Goal: Task Accomplishment & Management: Manage account settings

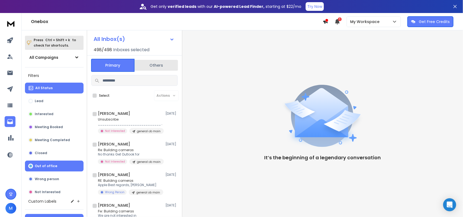
scroll to position [68, 0]
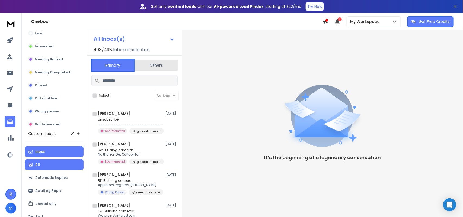
click at [44, 165] on button "All" at bounding box center [54, 164] width 59 height 11
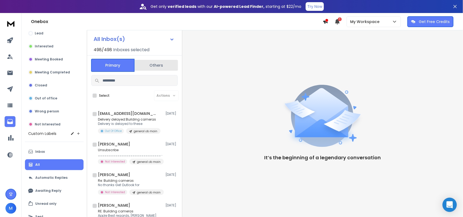
click at [451, 203] on icon "Open Intercom Messenger" at bounding box center [449, 204] width 6 height 7
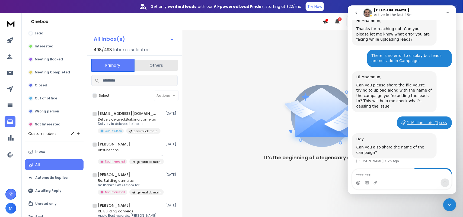
scroll to position [105, 0]
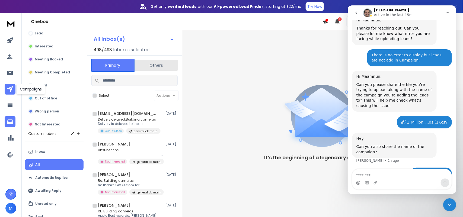
click at [10, 89] on icon at bounding box center [10, 89] width 7 height 7
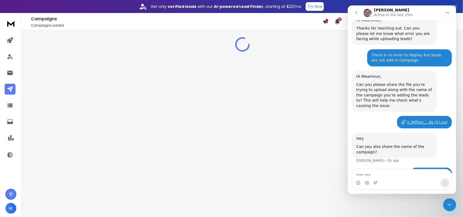
click at [450, 204] on icon "Close Intercom Messenger" at bounding box center [449, 205] width 4 height 2
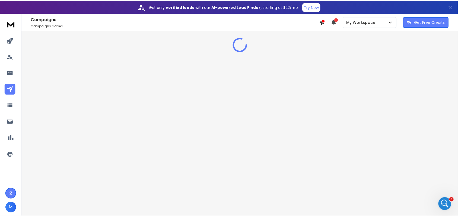
scroll to position [105, 0]
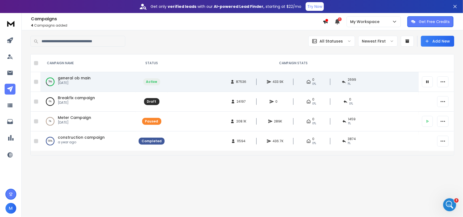
click at [83, 79] on span "general ob main" at bounding box center [74, 77] width 33 height 5
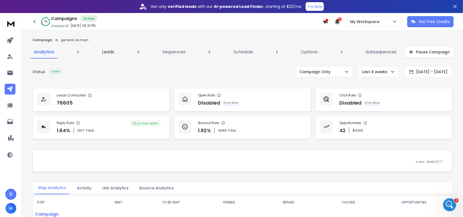
click at [111, 51] on p "Leads" at bounding box center [108, 52] width 12 height 7
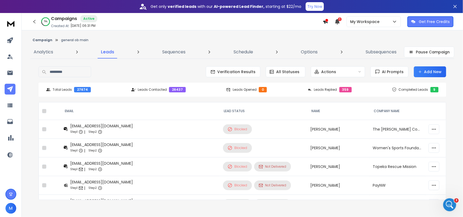
click at [200, 32] on div "Campaign general ob main Analytics Leads Sequences Schedule Options Subsequence…" at bounding box center [242, 116] width 441 height 172
click at [428, 71] on button "Add New" at bounding box center [430, 71] width 32 height 11
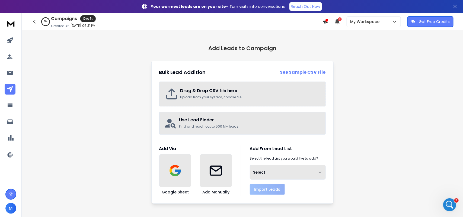
click at [228, 92] on h2 "Drag & Drop CSV file here" at bounding box center [249, 91] width 139 height 7
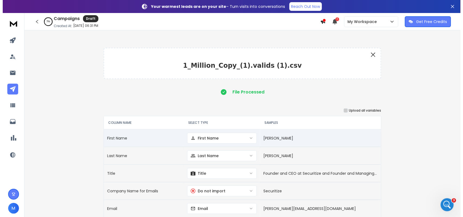
scroll to position [102, 0]
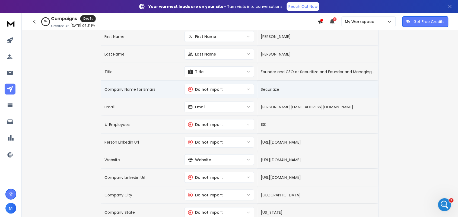
click at [214, 88] on div "Do not import" at bounding box center [205, 89] width 35 height 5
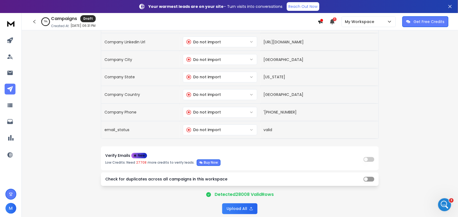
scroll to position [244, 0]
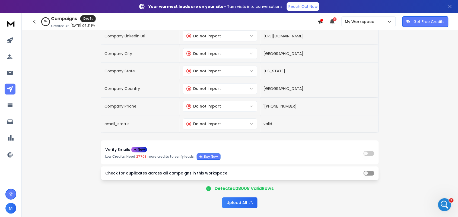
click at [241, 203] on button "Upload All" at bounding box center [239, 203] width 35 height 11
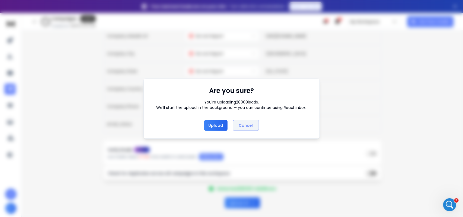
click at [216, 121] on button "Upload" at bounding box center [215, 125] width 23 height 11
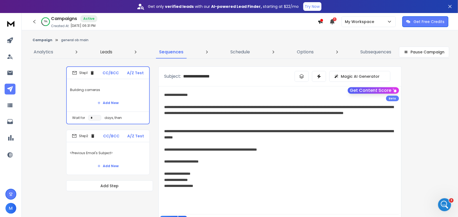
click at [111, 50] on p "Leads" at bounding box center [106, 52] width 12 height 7
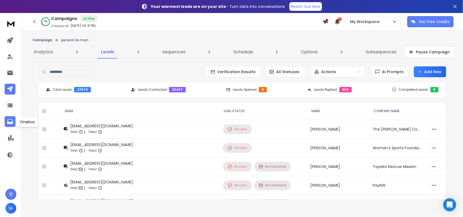
click at [10, 121] on icon at bounding box center [10, 121] width 7 height 7
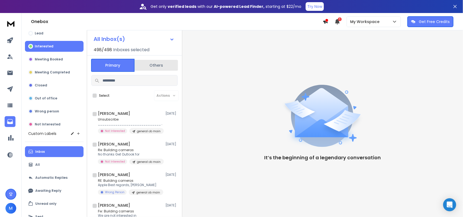
scroll to position [95, 0]
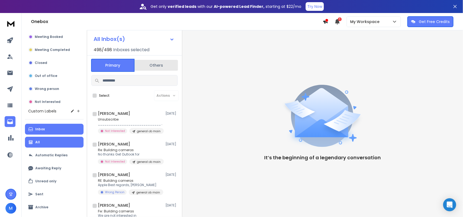
click at [36, 140] on p "All" at bounding box center [37, 142] width 5 height 4
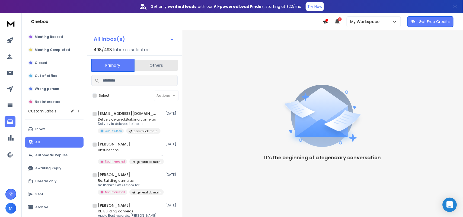
click at [447, 203] on icon "Open Intercom Messenger" at bounding box center [449, 204] width 7 height 7
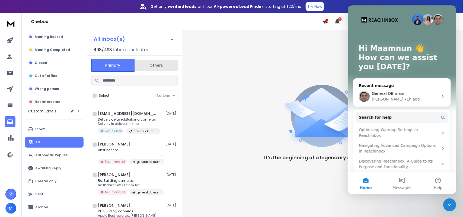
scroll to position [0, 0]
click at [389, 95] on span "General OB main" at bounding box center [387, 93] width 33 height 4
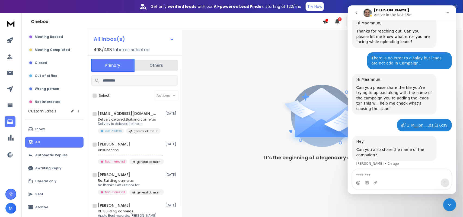
scroll to position [105, 0]
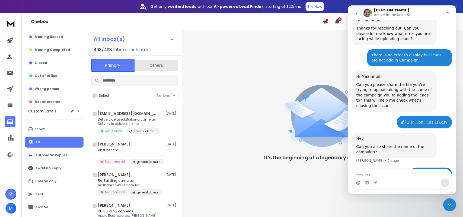
click at [449, 202] on icon "Close Intercom Messenger" at bounding box center [449, 204] width 7 height 7
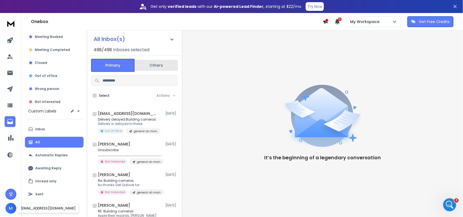
click at [10, 208] on span "M" at bounding box center [10, 208] width 11 height 11
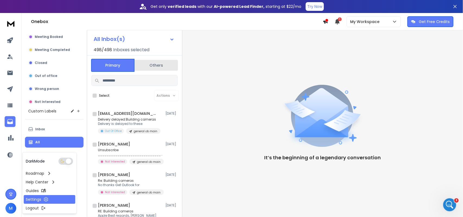
click at [30, 200] on p "Settings" at bounding box center [33, 199] width 15 height 5
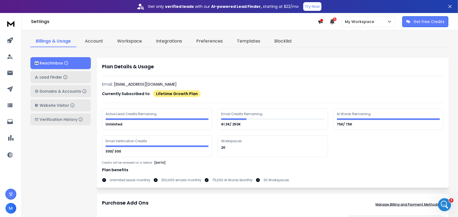
click at [281, 40] on link "Blocklist" at bounding box center [283, 41] width 28 height 11
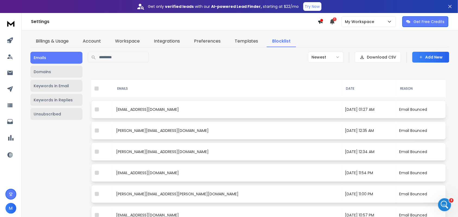
click at [436, 56] on p "Add New" at bounding box center [433, 57] width 17 height 5
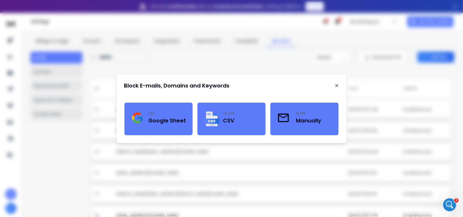
click at [236, 117] on div "upload CSV" at bounding box center [231, 118] width 69 height 33
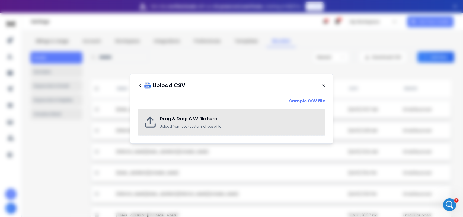
click at [226, 127] on p "Upload from your system, choose file" at bounding box center [239, 126] width 159 height 4
type input "**********"
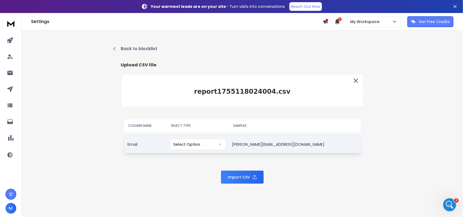
click at [226, 142] on button "Select Option" at bounding box center [198, 144] width 56 height 11
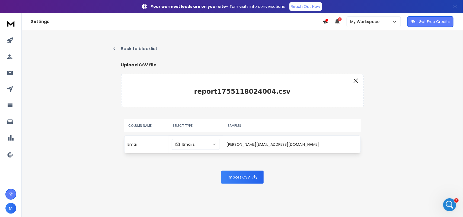
click at [239, 174] on button "Import CSV" at bounding box center [242, 177] width 43 height 13
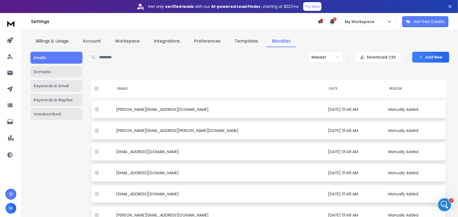
scroll to position [22, 0]
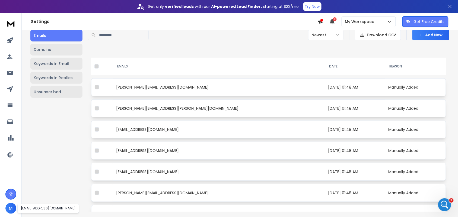
click at [11, 211] on span "M" at bounding box center [10, 208] width 11 height 11
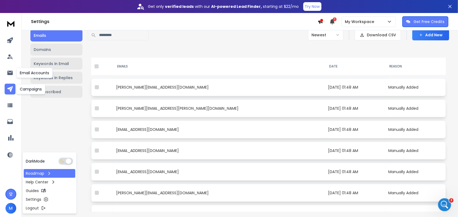
click at [11, 92] on icon at bounding box center [10, 89] width 7 height 7
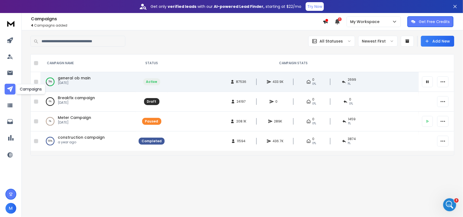
click at [86, 80] on span "general ob main" at bounding box center [74, 77] width 33 height 5
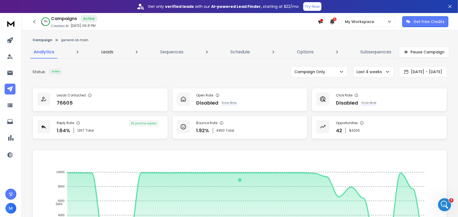
click at [102, 50] on p "Leads" at bounding box center [107, 52] width 12 height 7
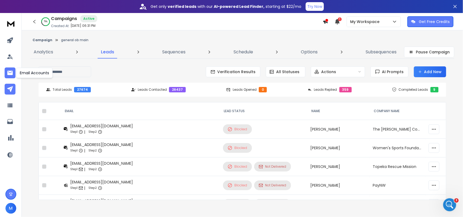
click at [11, 73] on icon at bounding box center [9, 73] width 5 height 4
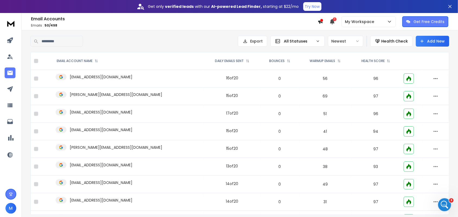
click at [293, 41] on p "All Statuses" at bounding box center [299, 41] width 30 height 5
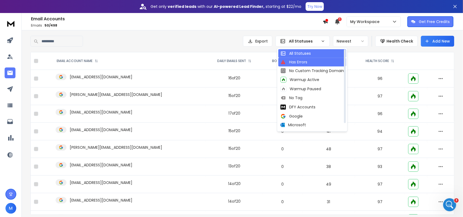
click at [296, 59] on div "Has Errors" at bounding box center [293, 61] width 27 height 5
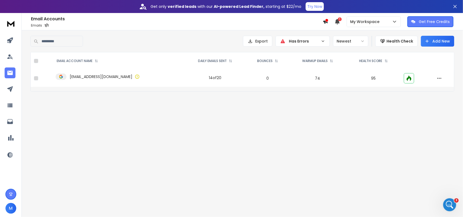
click at [296, 39] on p "Has Errors" at bounding box center [304, 41] width 30 height 5
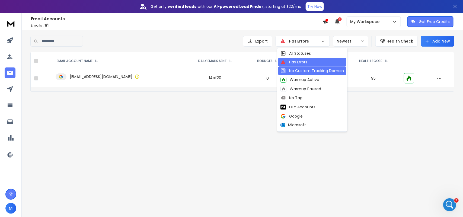
click at [229, 137] on div "Get only verified leads with our AI-powered Lead Finder, starting at $22/mo Try…" at bounding box center [231, 108] width 463 height 217
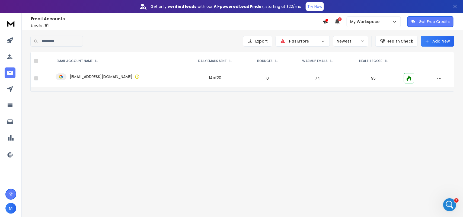
click at [114, 128] on div "Get only verified leads with our AI-powered Lead Finder, starting at $22/mo Try…" at bounding box center [231, 108] width 463 height 217
click at [451, 206] on icon "Open Intercom Messenger" at bounding box center [449, 204] width 9 height 9
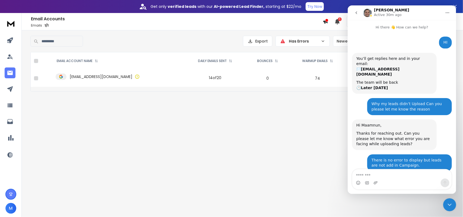
scroll to position [105, 0]
